Goal: Task Accomplishment & Management: Use online tool/utility

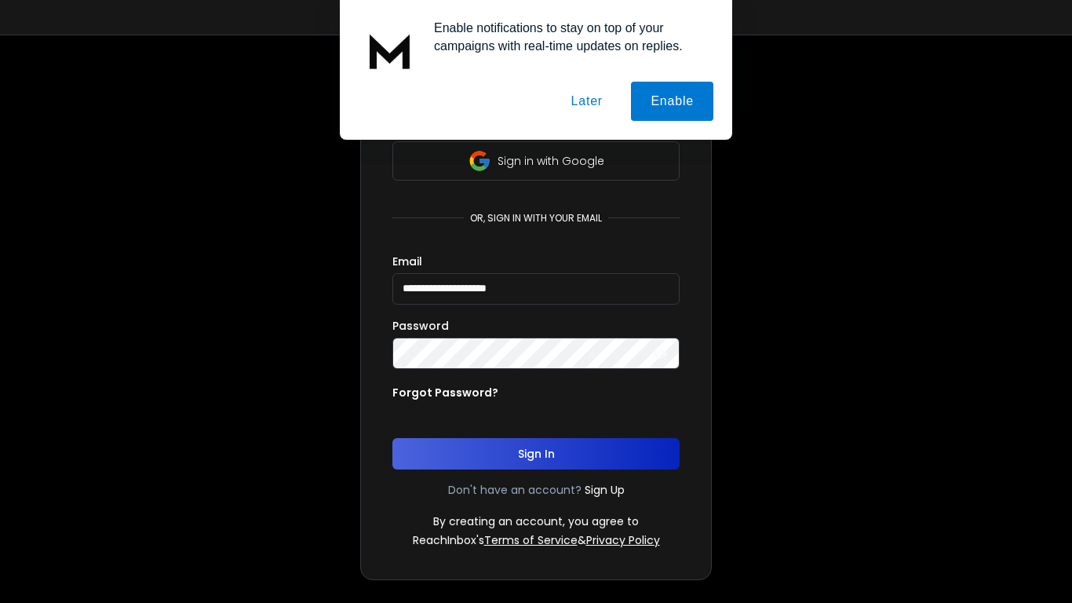
type input "**********"
click at [536, 453] on button "Sign In" at bounding box center [536, 453] width 287 height 31
